Goal: Task Accomplishment & Management: Manage account settings

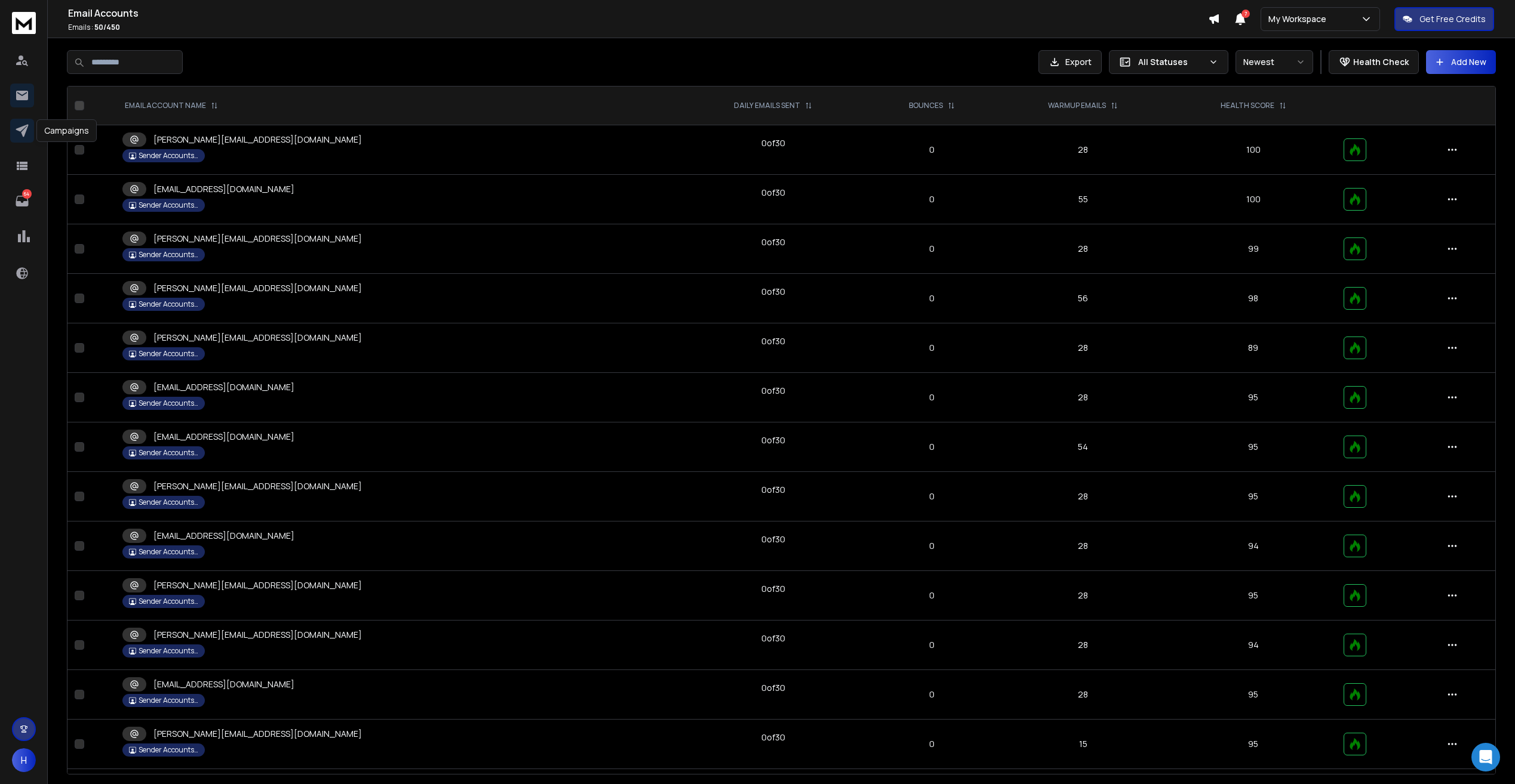
click at [23, 127] on icon at bounding box center [22, 131] width 12 height 12
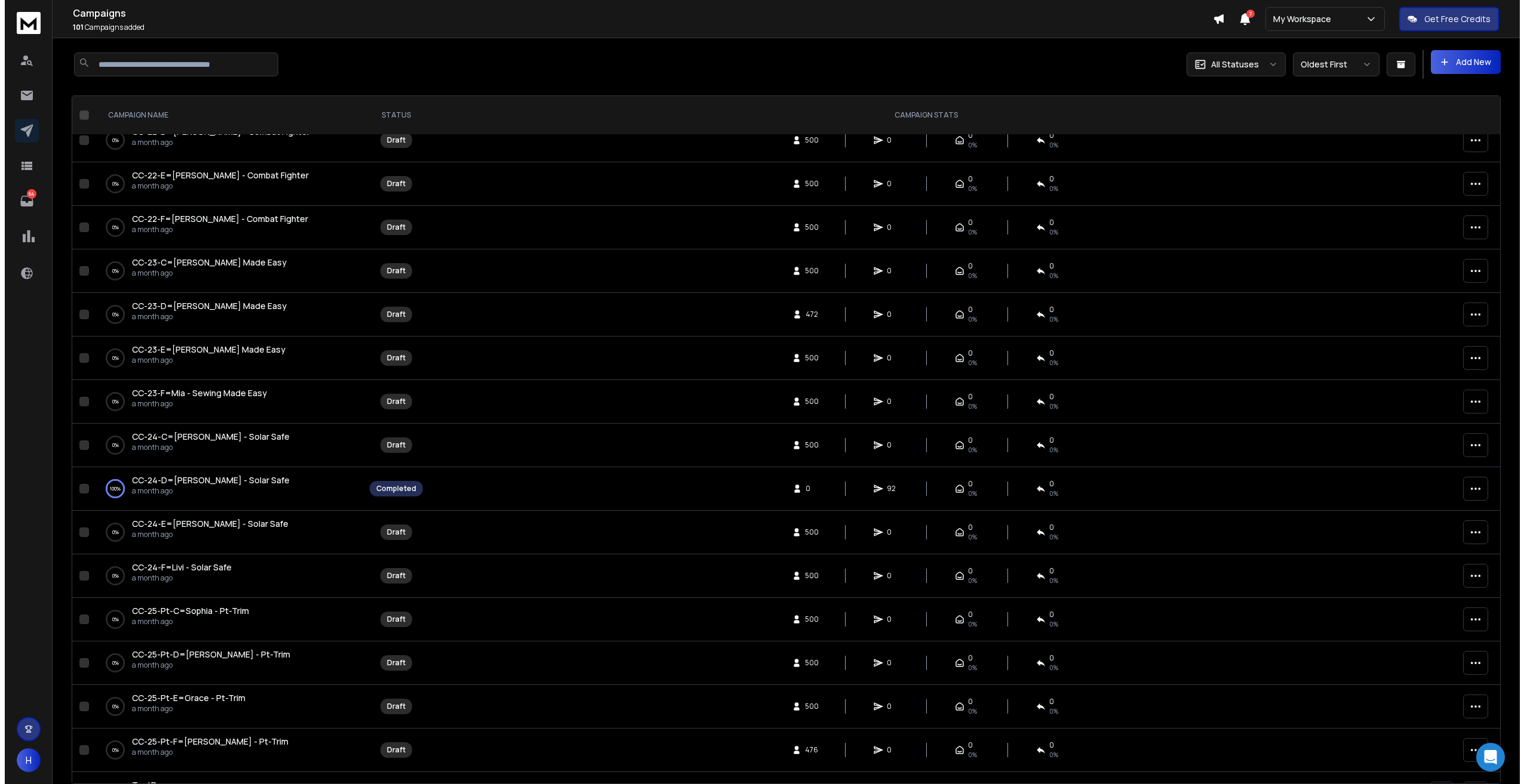
scroll to position [3869, 0]
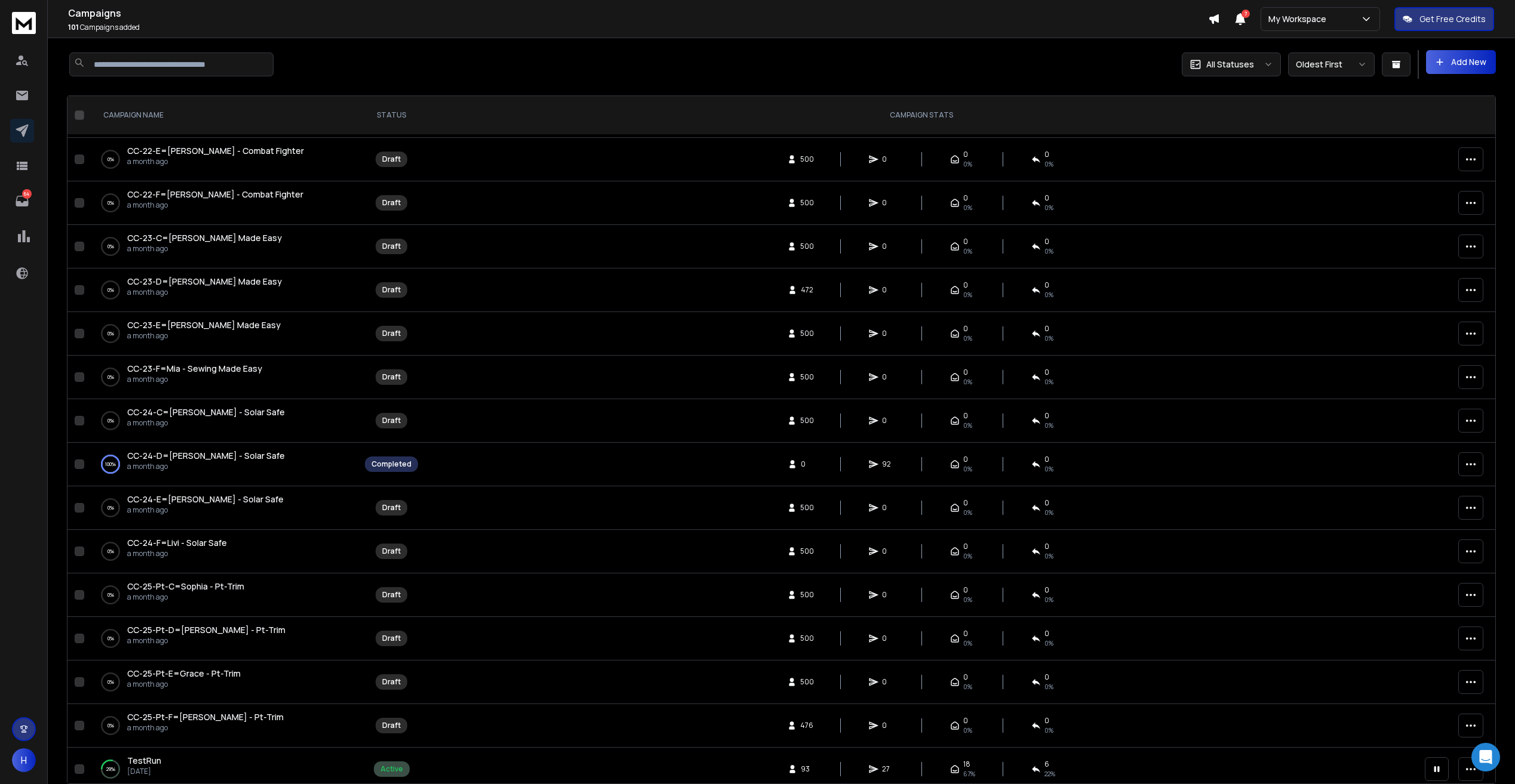
click at [135, 767] on p "[DATE]" at bounding box center [144, 772] width 34 height 9
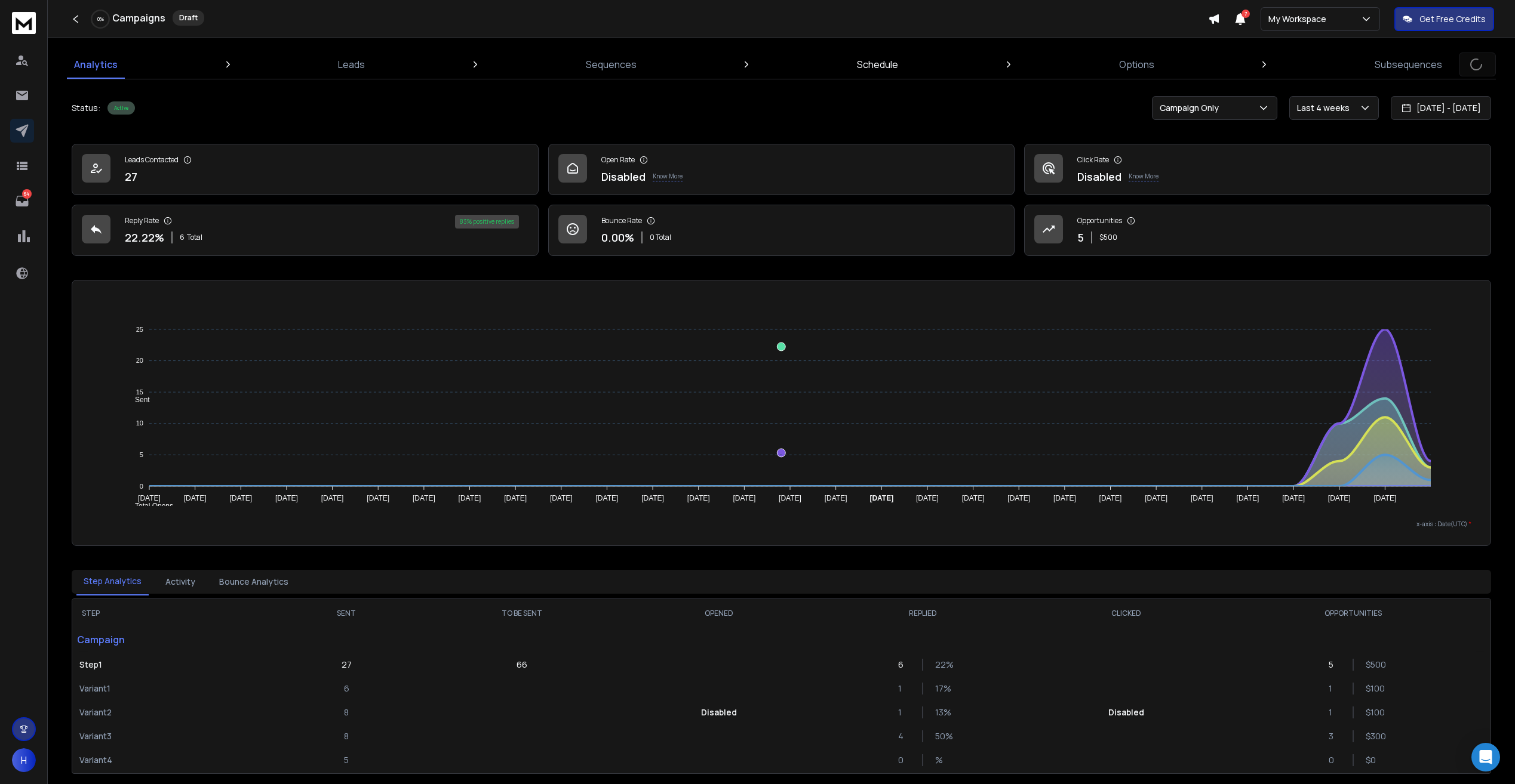
click at [873, 66] on p "Schedule" at bounding box center [877, 65] width 41 height 15
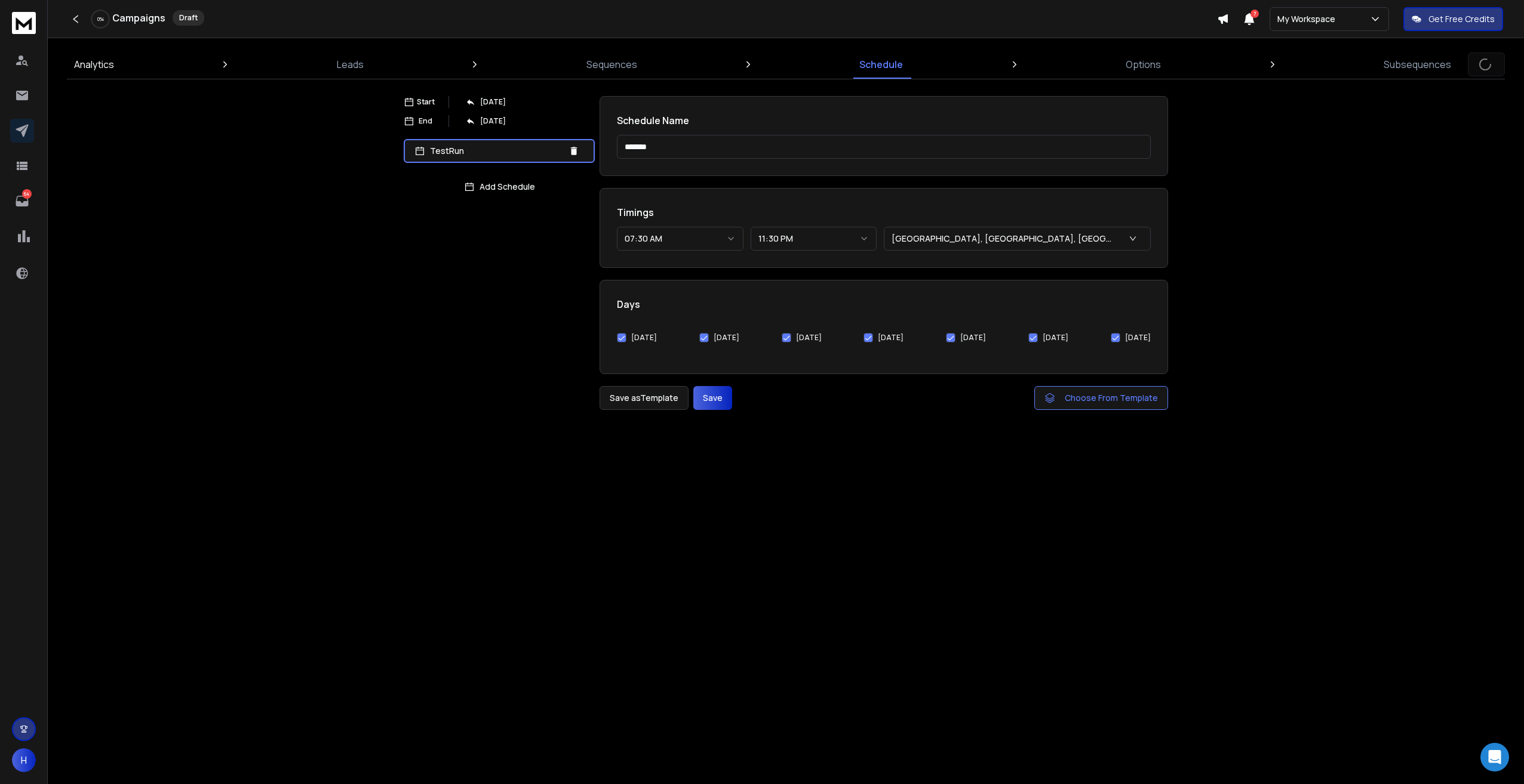
click at [96, 63] on p "Analytics" at bounding box center [94, 65] width 40 height 15
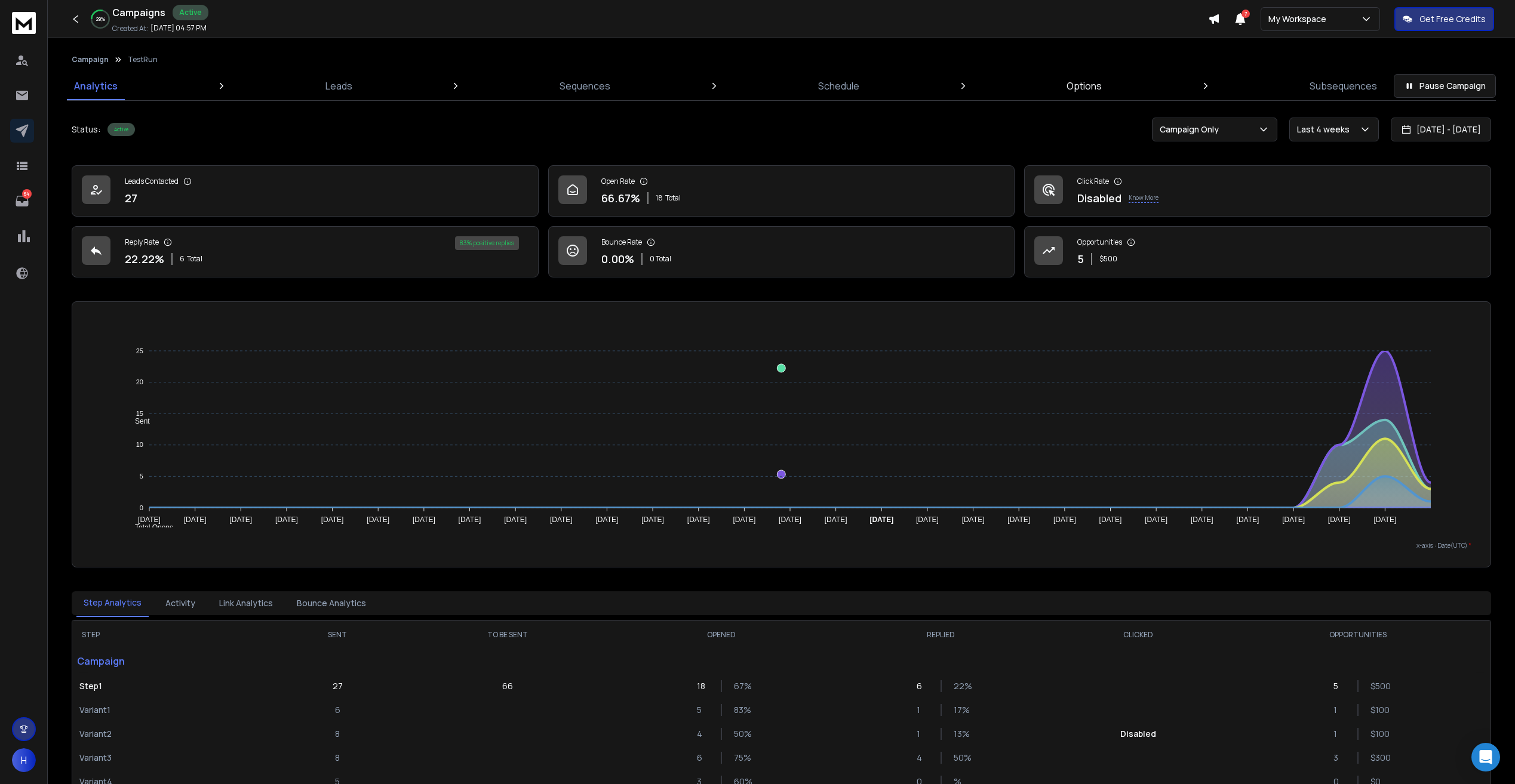
click at [1082, 81] on p "Options" at bounding box center [1084, 86] width 35 height 15
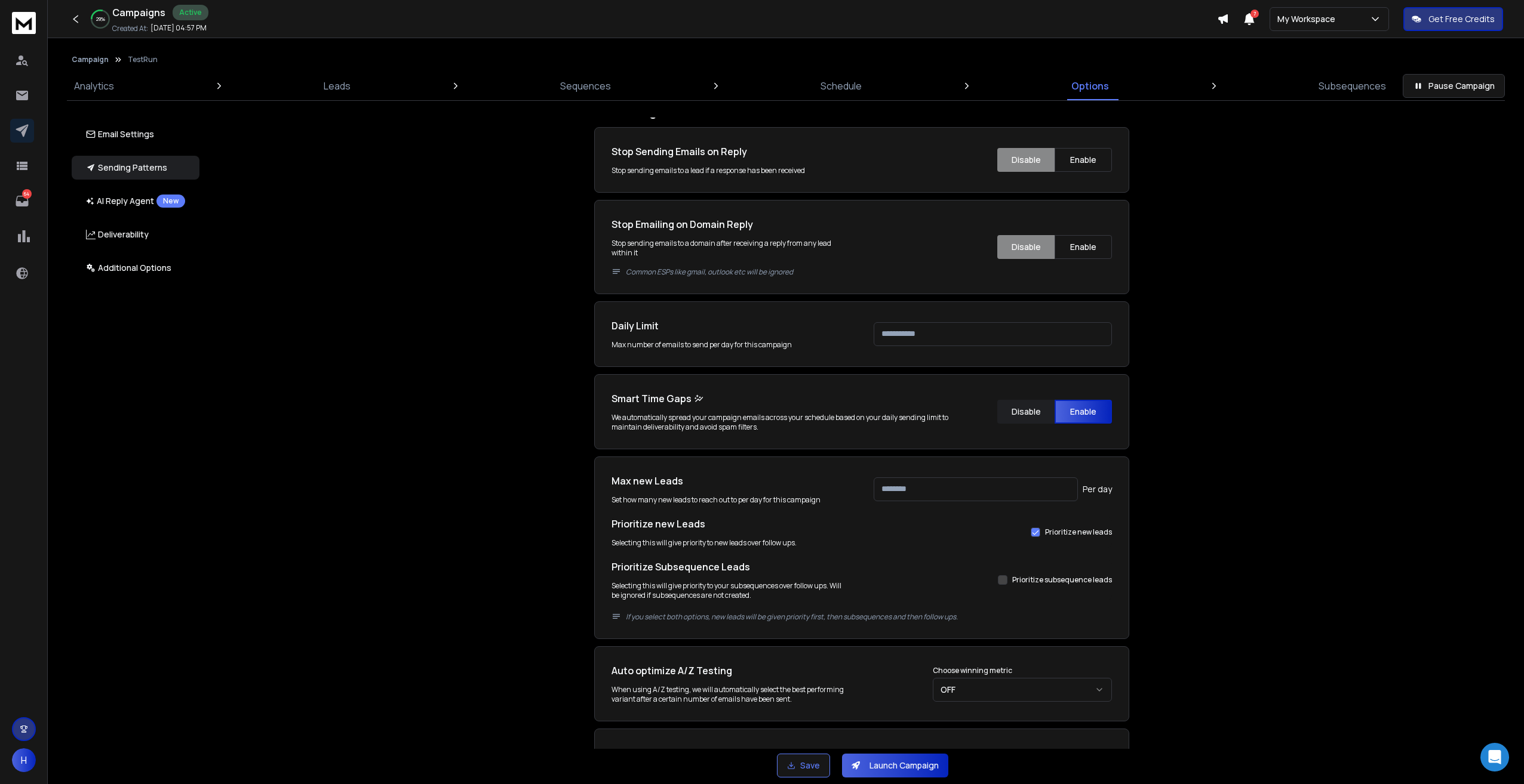
scroll to position [418, 0]
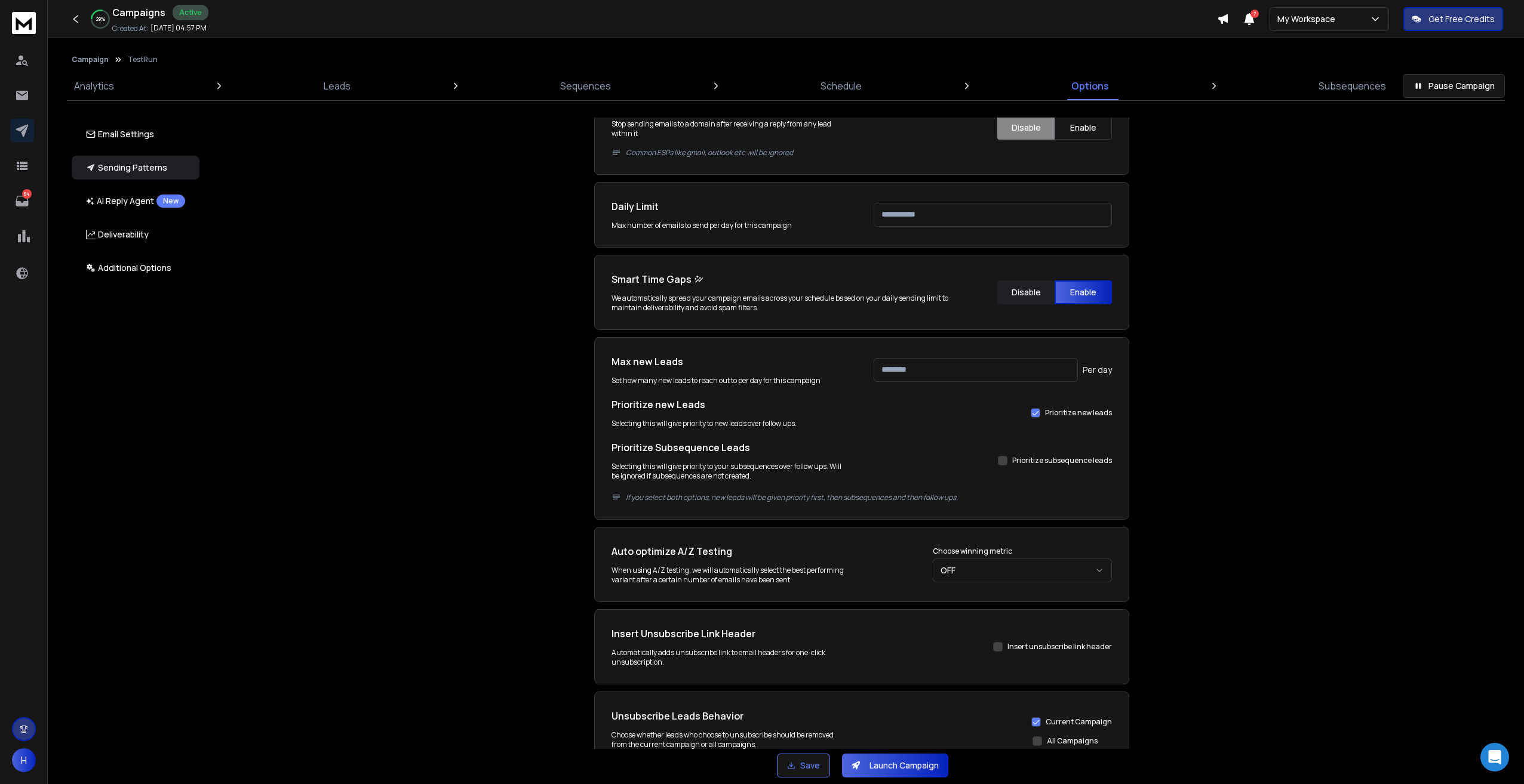
click at [892, 212] on input "**" at bounding box center [992, 214] width 238 height 24
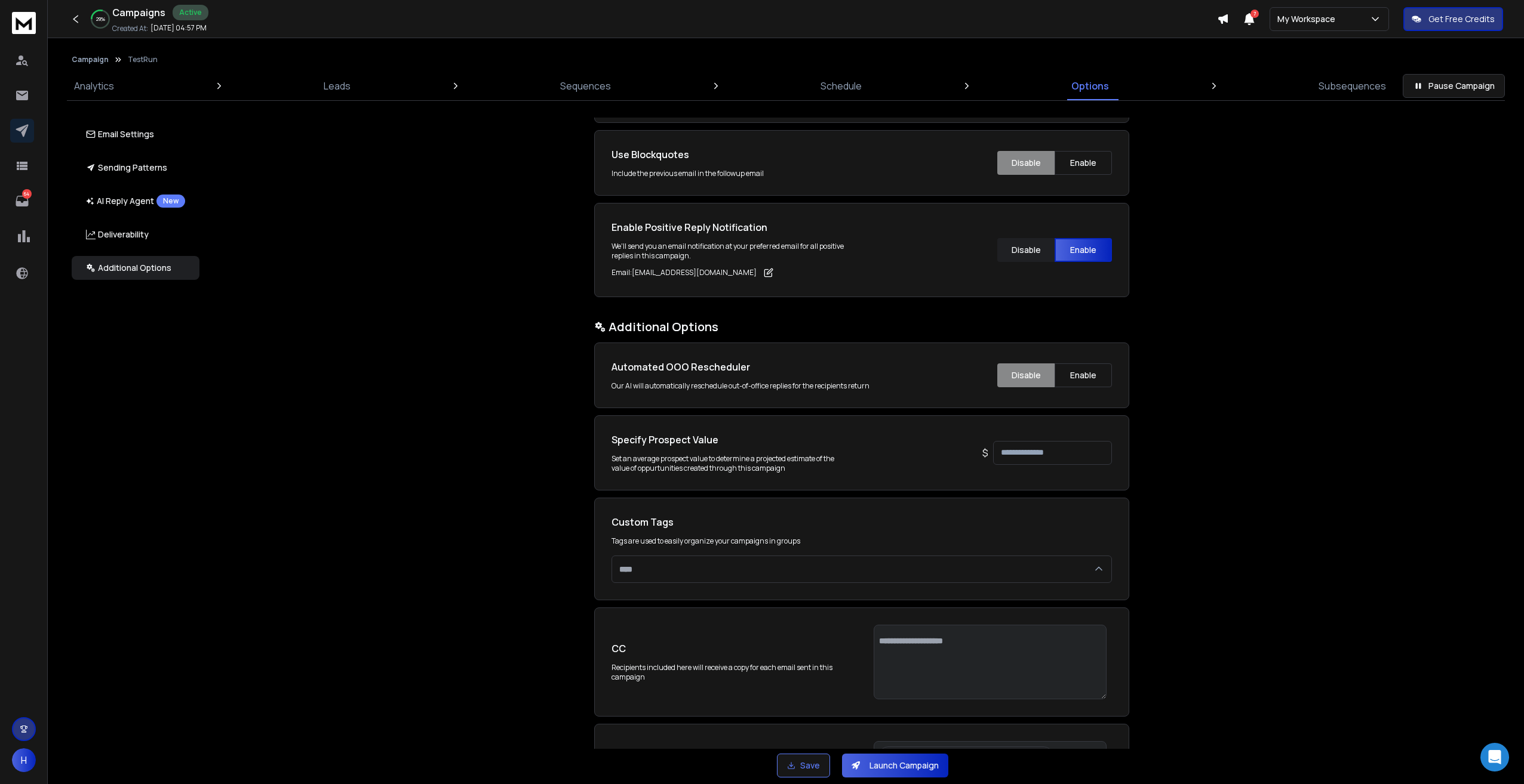
scroll to position [1945, 0]
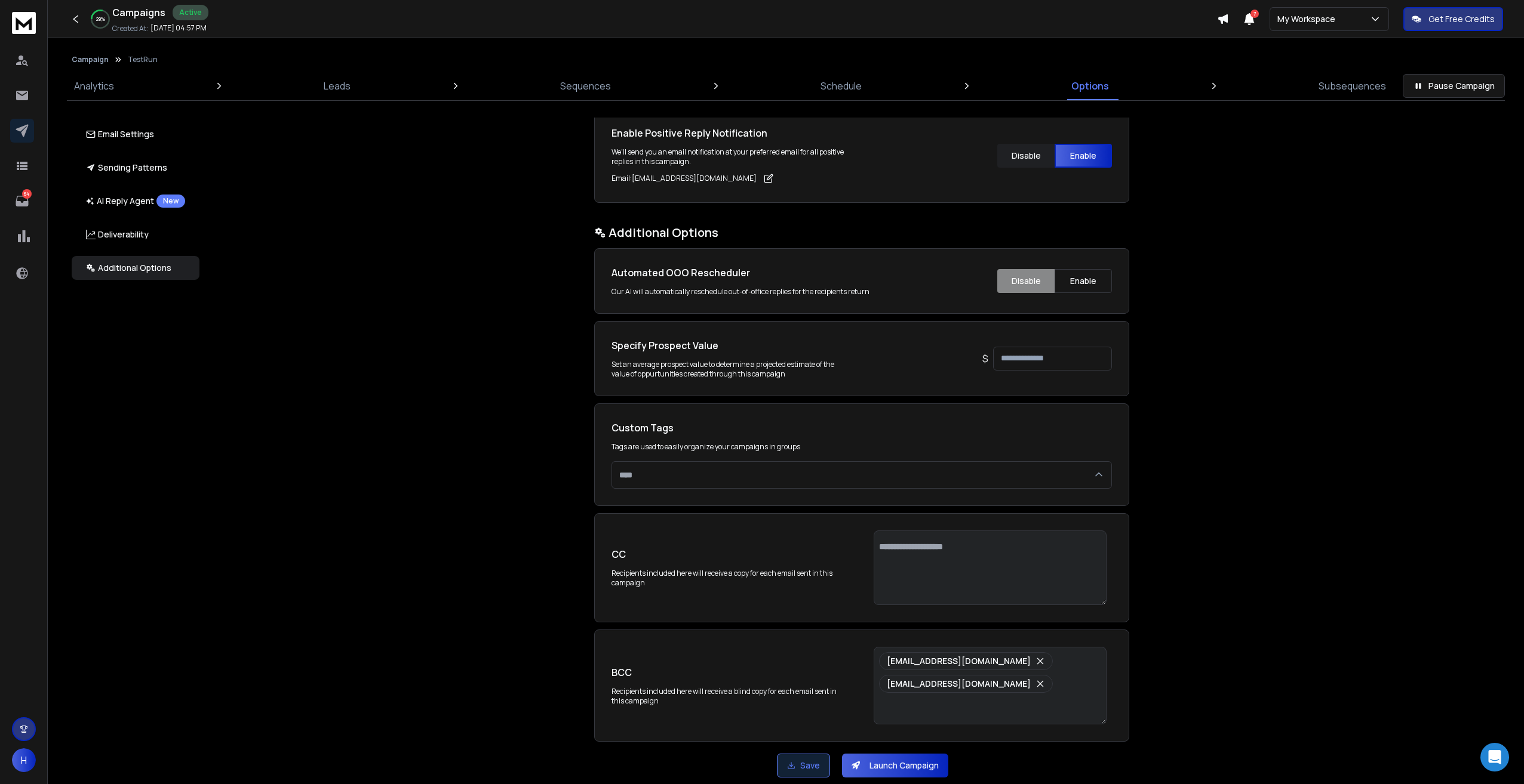
type input "**"
click at [806, 768] on button "Save" at bounding box center [803, 766] width 53 height 24
click at [882, 766] on button "Launch Campaign" at bounding box center [895, 766] width 106 height 24
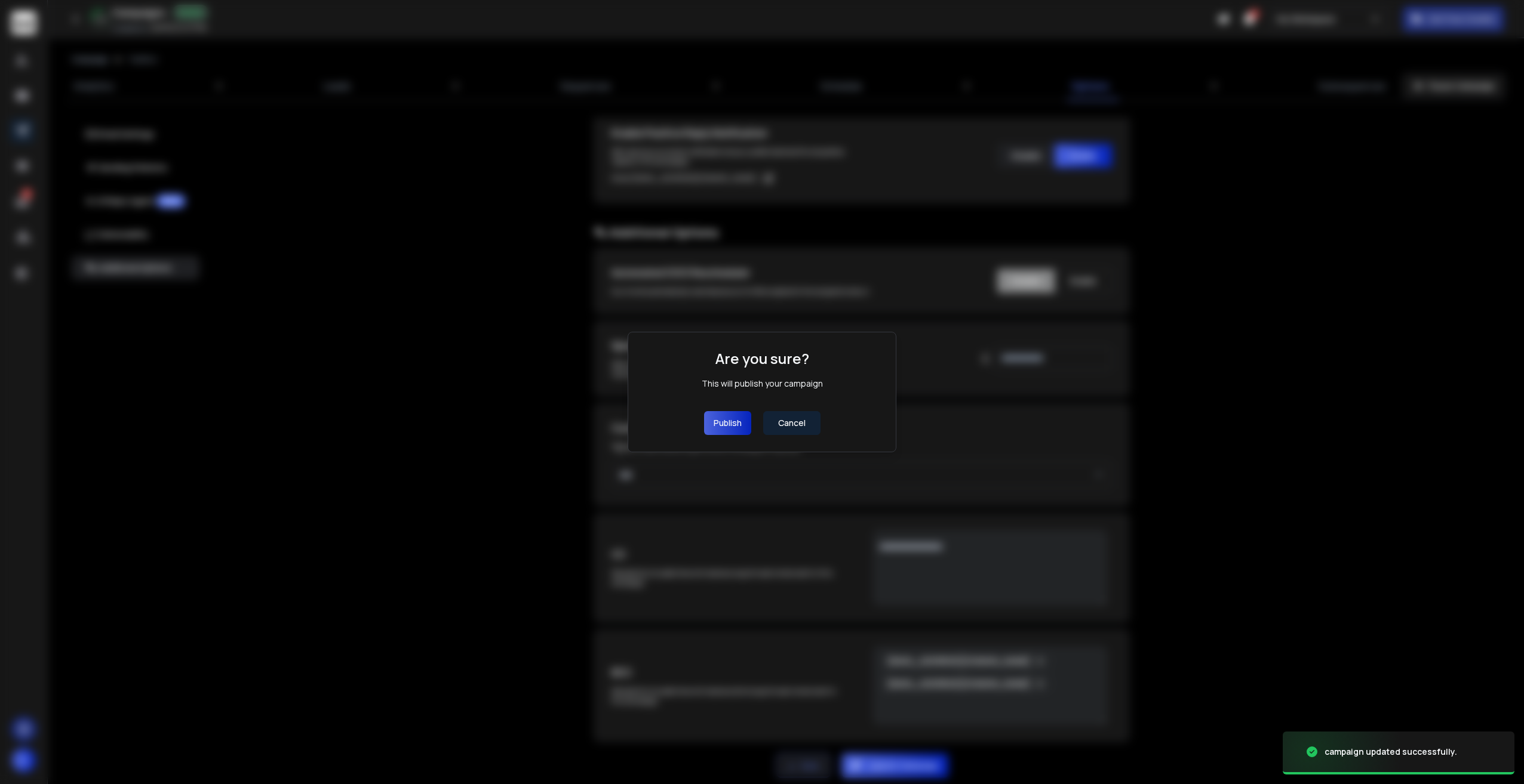
click at [735, 425] on button "Publish" at bounding box center [727, 423] width 47 height 24
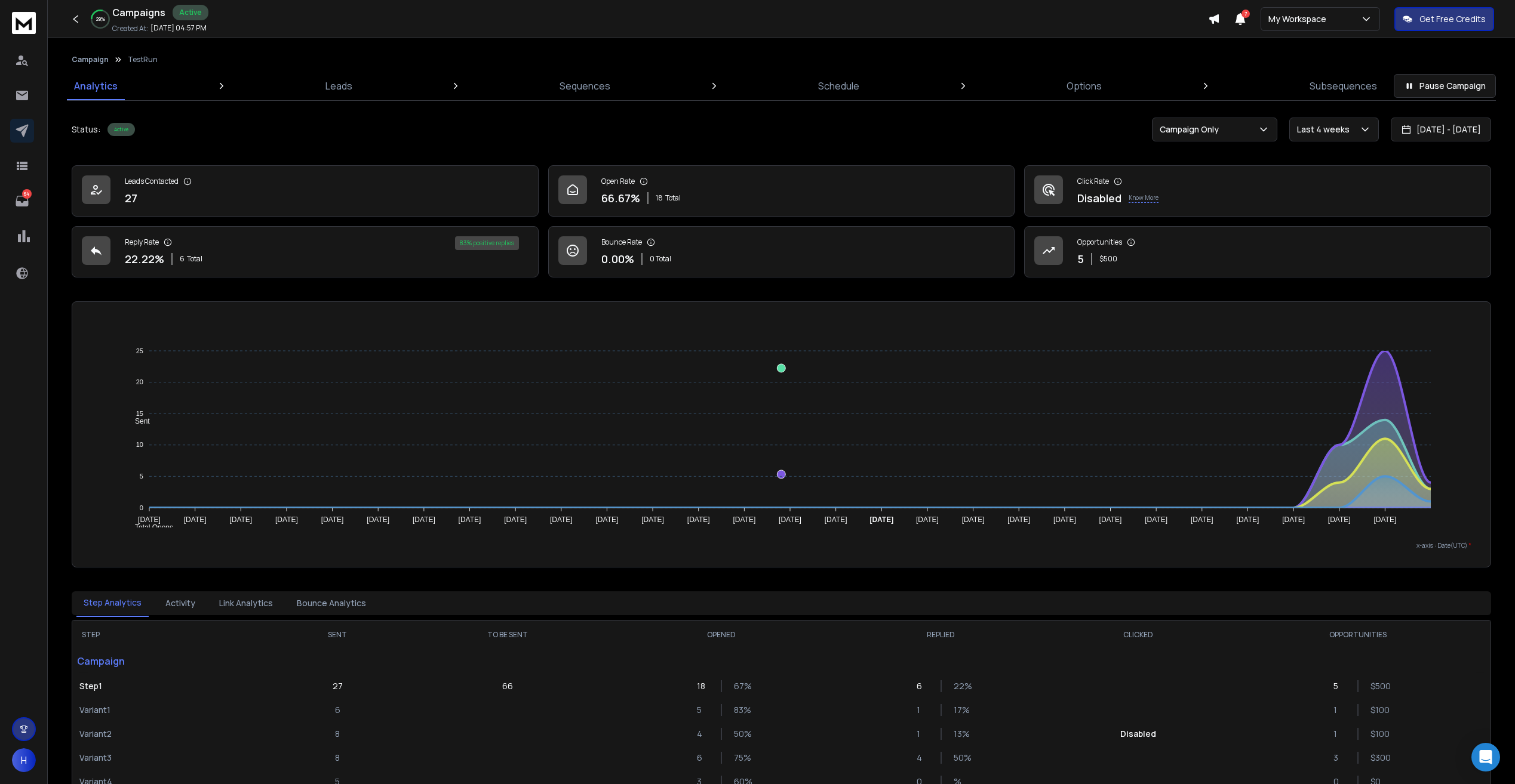
scroll to position [134, 0]
